Goal: Task Accomplishment & Management: Manage account settings

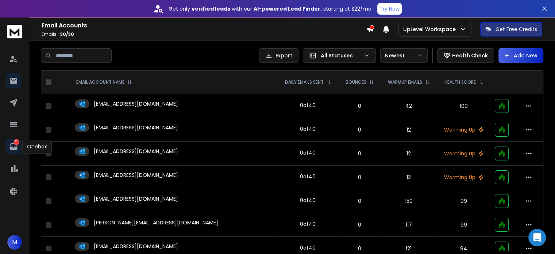
click at [14, 148] on icon at bounding box center [13, 146] width 8 height 7
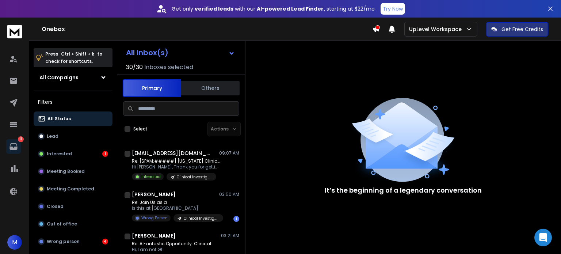
scroll to position [18, 0]
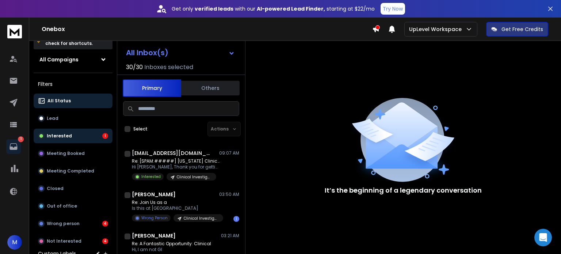
click at [82, 141] on button "Interested 1" at bounding box center [73, 135] width 79 height 15
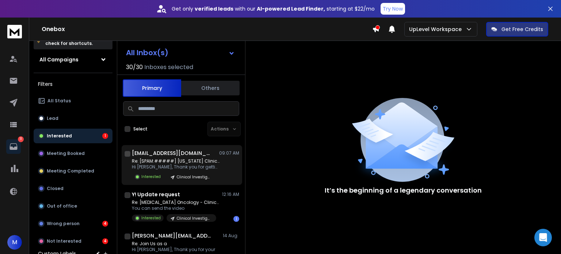
click at [198, 157] on div "[EMAIL_ADDRESS][DOMAIN_NAME] 09:07 AM Re: [SPAM:#####] [US_STATE] Clinical Inve…" at bounding box center [185, 164] width 107 height 31
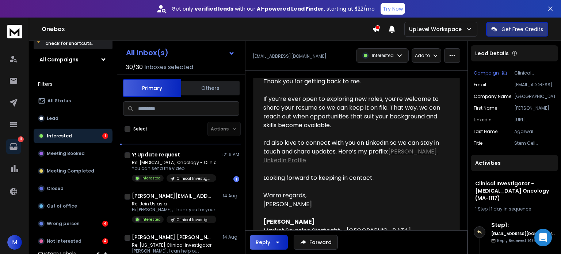
scroll to position [60, 0]
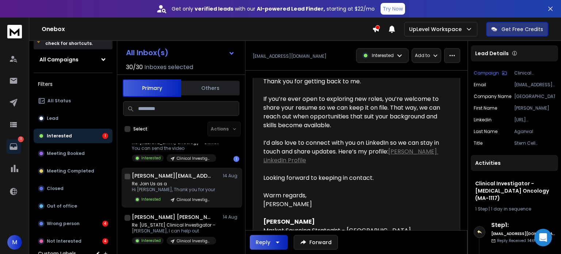
click at [195, 186] on p "Hi [PERSON_NAME], Thank you for your" at bounding box center [174, 189] width 84 height 6
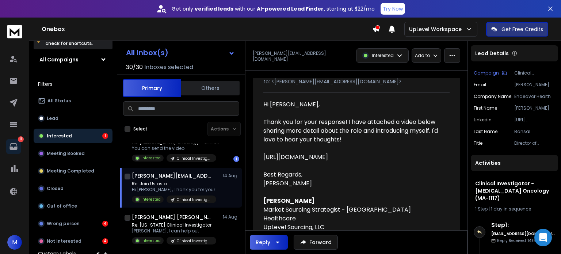
scroll to position [73, 0]
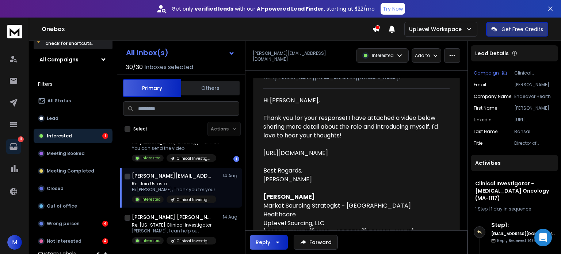
click at [275, 140] on div at bounding box center [353, 144] width 180 height 9
click at [275, 149] on div "[URL][DOMAIN_NAME]" at bounding box center [353, 153] width 180 height 9
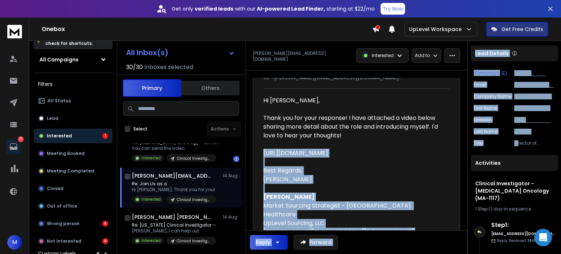
scroll to position [0, 15]
drag, startPoint x: 291, startPoint y: 144, endPoint x: 550, endPoint y: 144, distance: 259.1
click at [550, 144] on div "All Inbox(s) 30 / 30 Inboxes selected Primary Others Select Actions [EMAIL_ADDR…" at bounding box center [339, 168] width 444 height 254
click at [391, 157] on div at bounding box center [353, 161] width 180 height 9
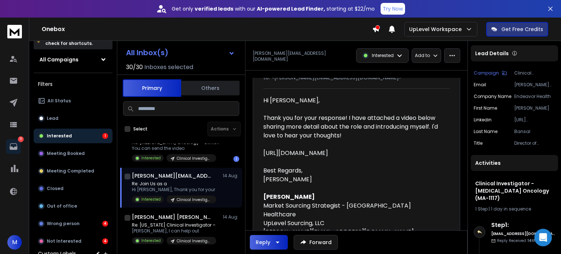
drag, startPoint x: 443, startPoint y: 144, endPoint x: 248, endPoint y: 146, distance: 195.3
click at [263, 149] on div "[URL][DOMAIN_NAME]" at bounding box center [353, 153] width 180 height 9
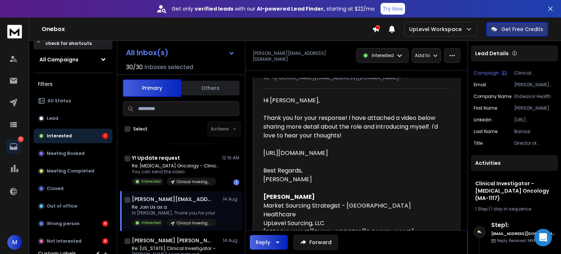
scroll to position [0, 0]
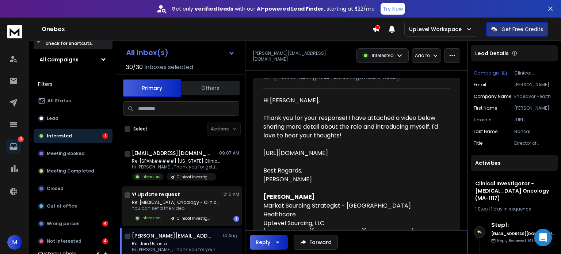
click at [155, 207] on p "You can send the video" at bounding box center [176, 208] width 88 height 6
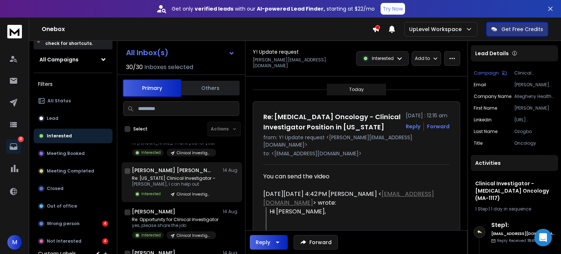
scroll to position [113, 0]
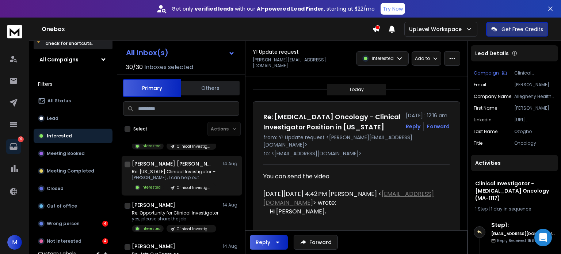
click at [162, 173] on p "Re: [US_STATE] Clinical Investigator –" at bounding box center [174, 172] width 84 height 6
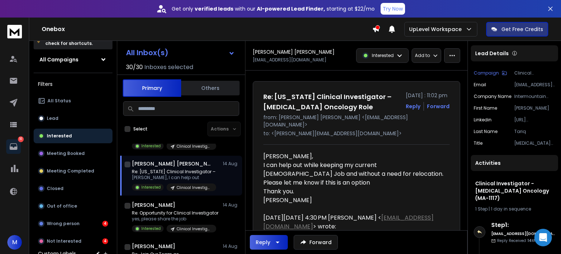
scroll to position [36, 0]
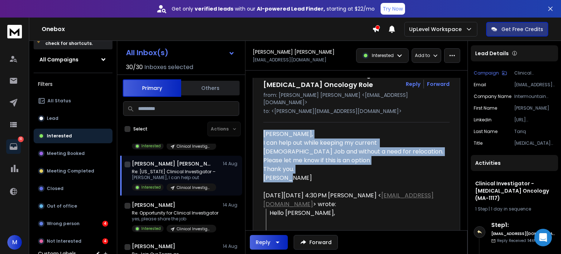
drag, startPoint x: 292, startPoint y: 183, endPoint x: 261, endPoint y: 137, distance: 55.8
copy div "[PERSON_NAME], I can help out while keeping my current [DEMOGRAPHIC_DATA] Job a…"
click at [343, 142] on div "I can help out while keeping my current [DEMOGRAPHIC_DATA] Job and without a ne…" at bounding box center [353, 147] width 180 height 18
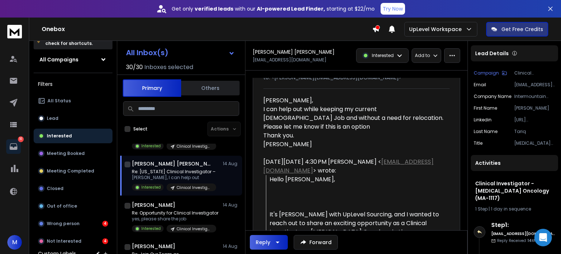
scroll to position [73, 0]
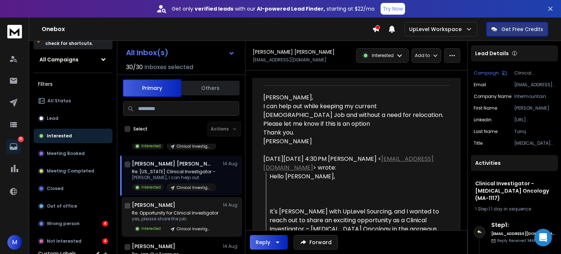
click at [182, 214] on p "Re: Opportunity for Clinical Investigator" at bounding box center [175, 213] width 86 height 6
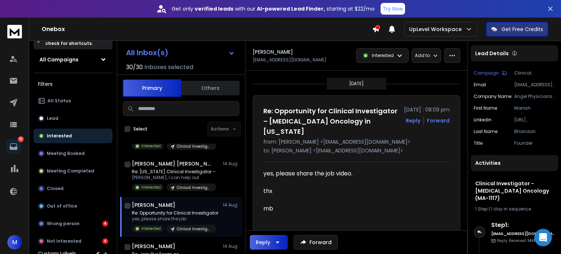
drag, startPoint x: 245, startPoint y: 161, endPoint x: 244, endPoint y: 168, distance: 7.4
click at [244, 168] on div "All Inbox(s) 30 / 30 Inboxes selected Primary Others Select Actions [EMAIL_ADDR…" at bounding box center [181, 168] width 128 height 254
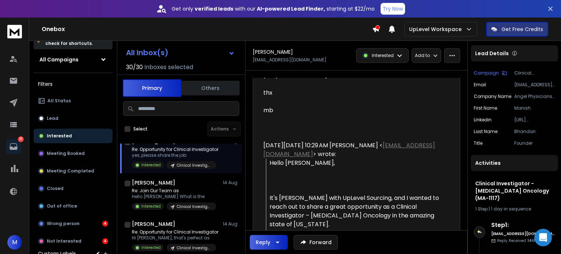
scroll to position [109, 0]
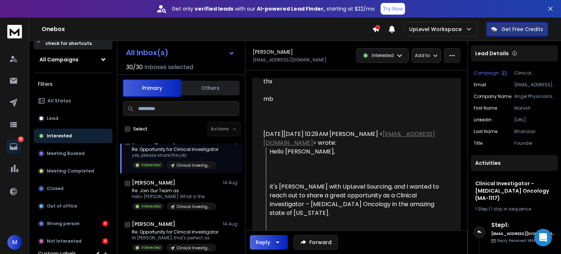
click at [242, 169] on div "[EMAIL_ADDRESS][DOMAIN_NAME] 09:07 AM Re: [SPAM:#####] [US_STATE] Clinical Inve…" at bounding box center [181, 237] width 128 height 188
click at [244, 164] on div "All Inbox(s) 30 / 30 Inboxes selected Primary Others Select Actions [EMAIL_ADDR…" at bounding box center [181, 168] width 128 height 254
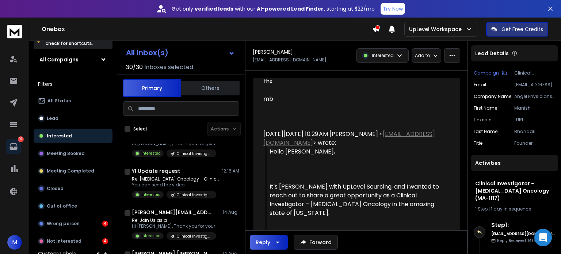
scroll to position [16, 0]
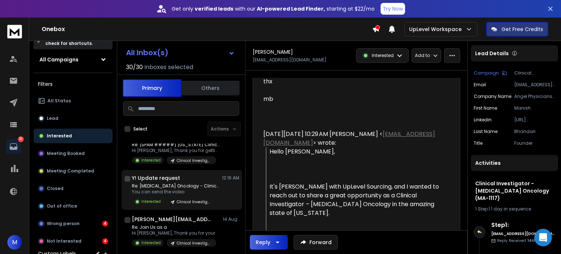
click at [159, 179] on h1 "Y! Update request" at bounding box center [156, 177] width 48 height 7
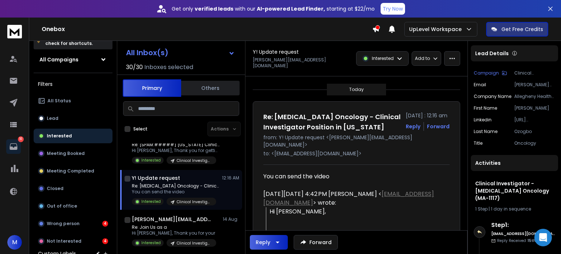
scroll to position [0, 0]
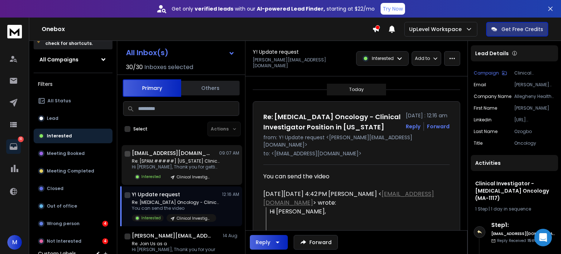
click at [193, 157] on div "[EMAIL_ADDRESS][DOMAIN_NAME] 09:07 AM Re: [SPAM:#####] [US_STATE] Clinical Inve…" at bounding box center [185, 164] width 107 height 31
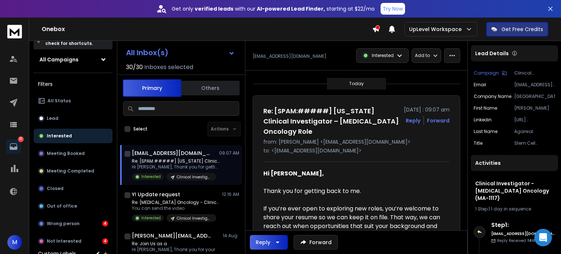
click at [242, 149] on div "[EMAIL_ADDRESS][DOMAIN_NAME] 09:07 AM Re: [SPAM:#####] [US_STATE] Clinical Inve…" at bounding box center [181, 237] width 128 height 188
